Goal: Task Accomplishment & Management: Manage account settings

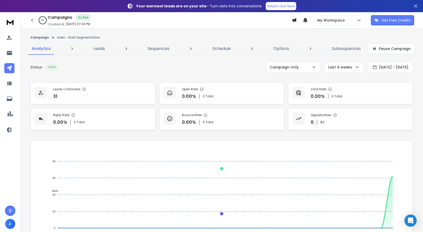
scroll to position [96, 0]
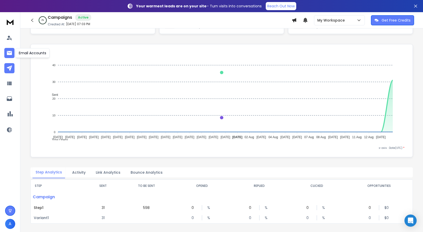
click at [12, 53] on link at bounding box center [9, 53] width 10 height 10
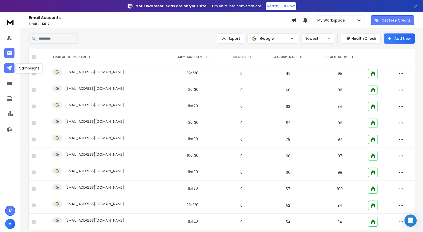
click at [12, 68] on link at bounding box center [9, 68] width 10 height 10
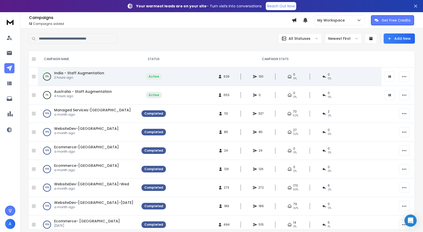
click at [89, 77] on p "2 hours ago" at bounding box center [79, 78] width 50 height 4
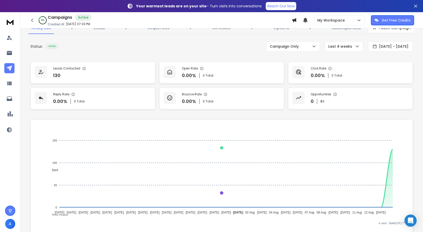
scroll to position [97, 0]
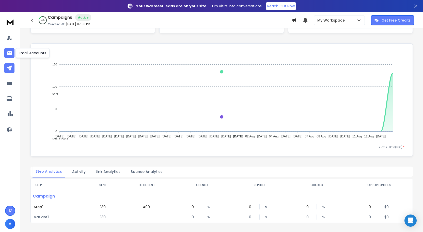
click at [11, 55] on icon at bounding box center [9, 53] width 5 height 4
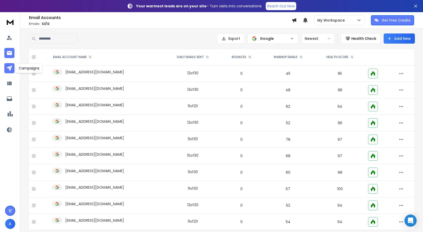
click at [12, 67] on icon at bounding box center [9, 68] width 6 height 6
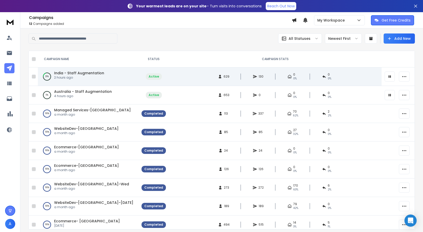
click at [172, 83] on td "629 130 0 0 % 0 0 %" at bounding box center [275, 77] width 213 height 19
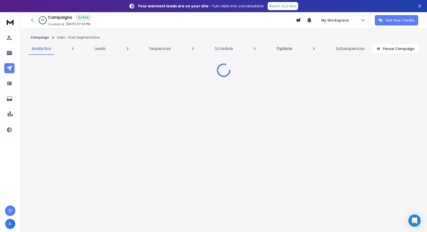
click at [281, 50] on p "Options" at bounding box center [284, 49] width 16 height 6
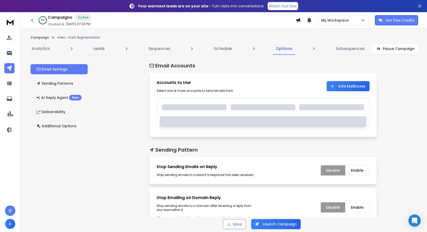
select select "*"
type input "***"
type input "*"
type input "***"
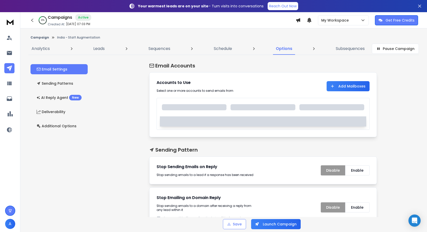
click at [281, 50] on p "Options" at bounding box center [284, 49] width 17 height 6
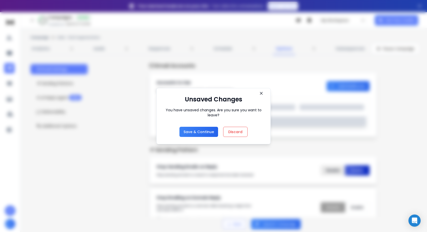
click at [260, 93] on icon at bounding box center [261, 93] width 4 height 4
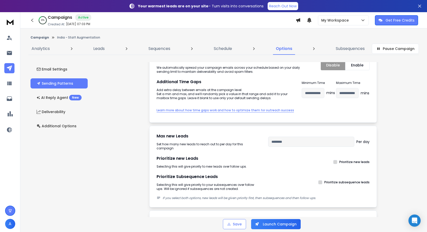
scroll to position [305, 0]
